Goal: Task Accomplishment & Management: Use online tool/utility

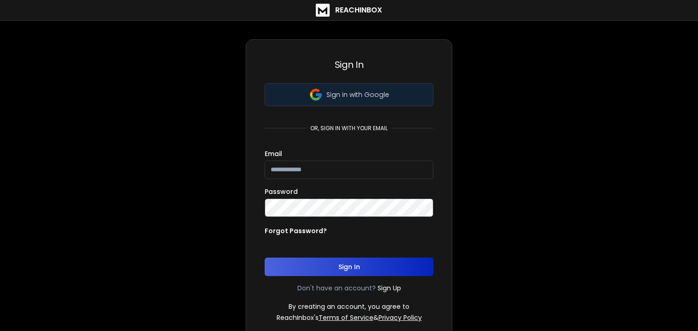
click at [327, 92] on button "Sign in with Google" at bounding box center [349, 94] width 169 height 23
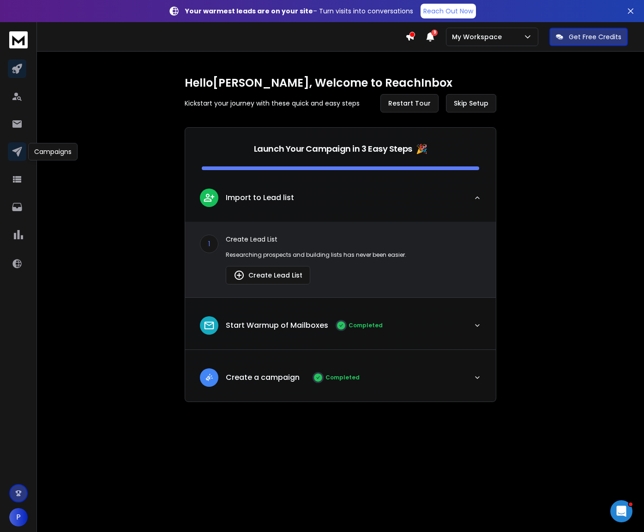
click at [20, 144] on link at bounding box center [17, 152] width 18 height 18
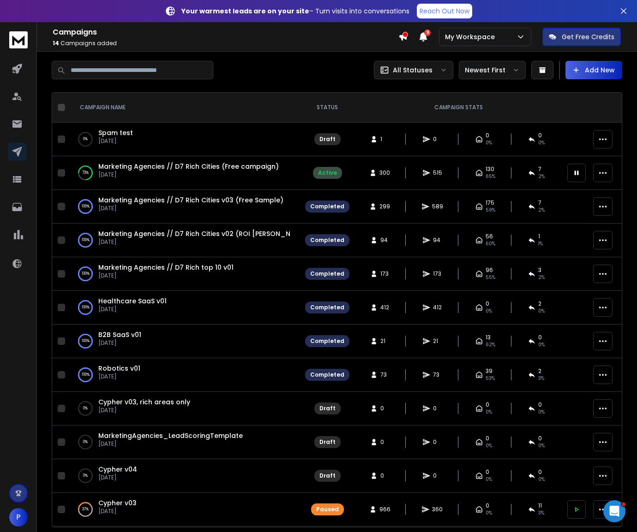
click at [231, 160] on td "73 % Marketing Agencies // D7 Rich Cities (Free campaign) [DATE]" at bounding box center [184, 173] width 231 height 34
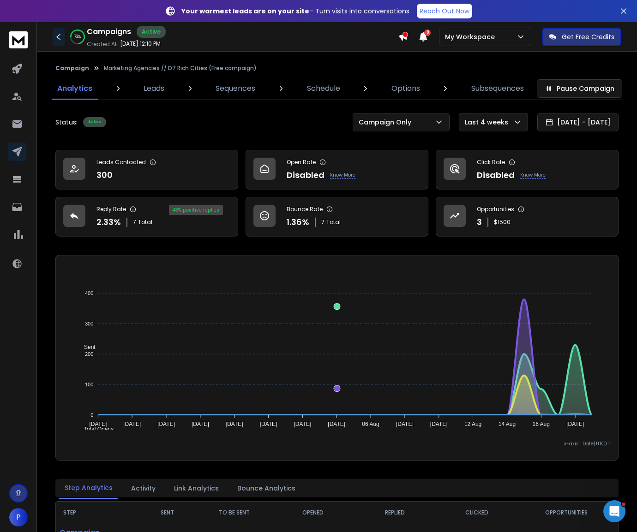
click at [60, 34] on icon at bounding box center [58, 37] width 8 height 8
